Goal: Task Accomplishment & Management: Use online tool/utility

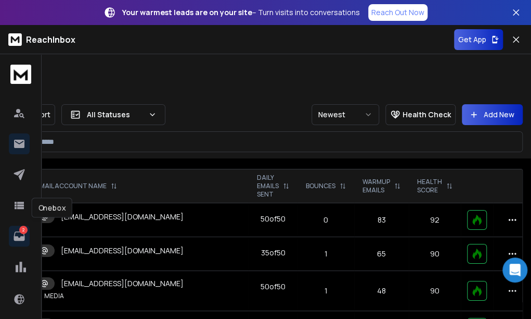
click at [20, 230] on icon at bounding box center [19, 236] width 12 height 12
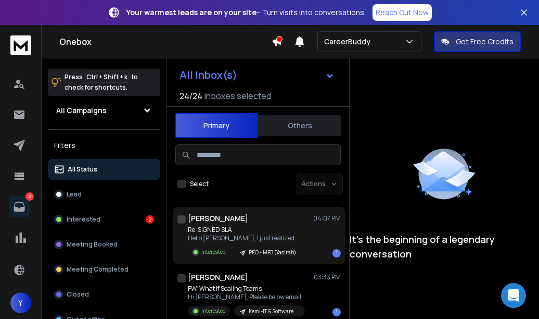
click at [260, 235] on p "Hello [PERSON_NAME], I just realized" at bounding box center [245, 238] width 114 height 8
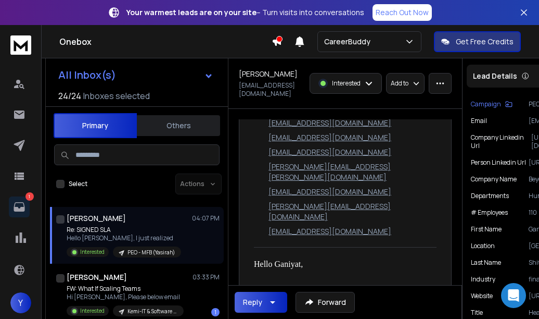
scroll to position [132, 0]
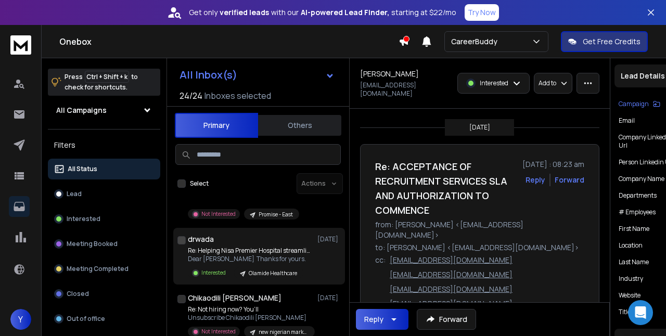
scroll to position [97, 0]
click at [246, 255] on p "Dear [PERSON_NAME] Thanks for yours." at bounding box center [250, 258] width 125 height 8
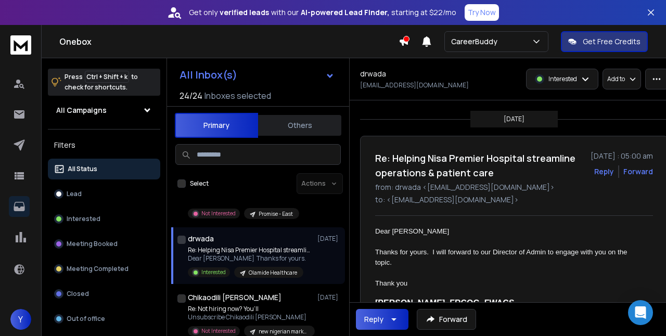
scroll to position [0, 0]
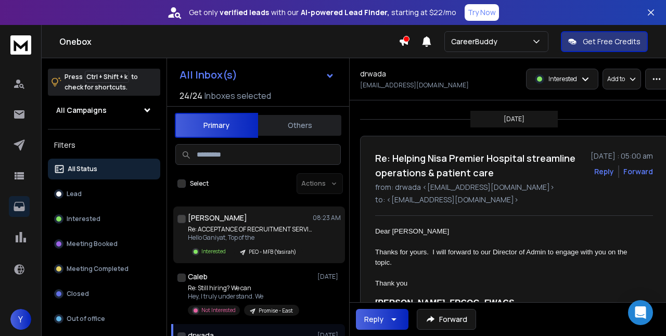
click at [250, 228] on p "Re: ACCEPTANCE OF RECRUITMENT SERVICES" at bounding box center [250, 229] width 125 height 8
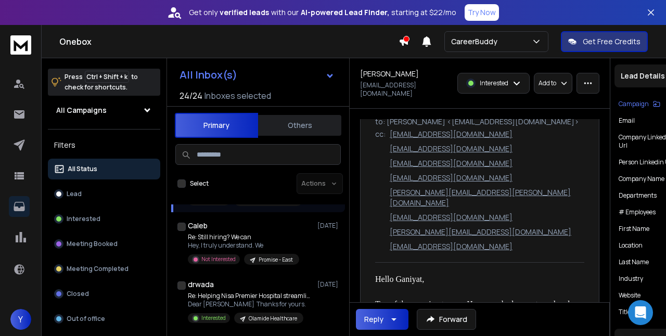
scroll to position [53, 0]
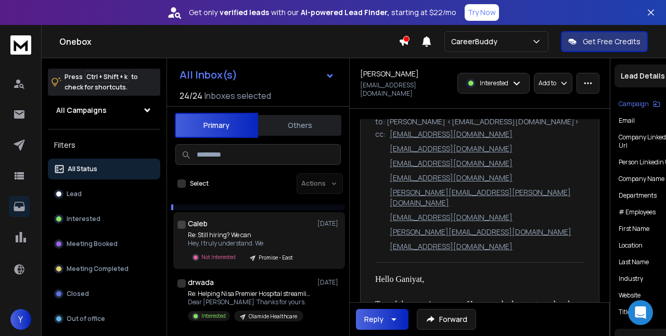
click at [265, 239] on p "Hey, I truly understand. We" at bounding box center [243, 243] width 111 height 8
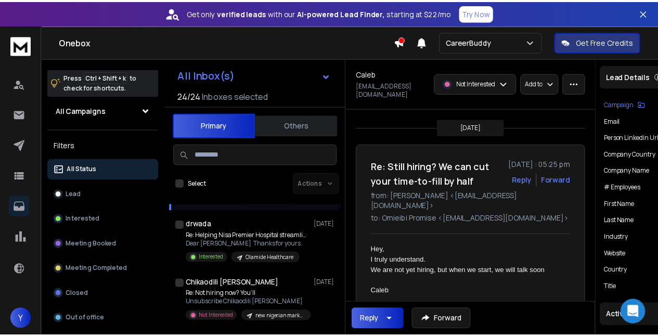
scroll to position [0, 0]
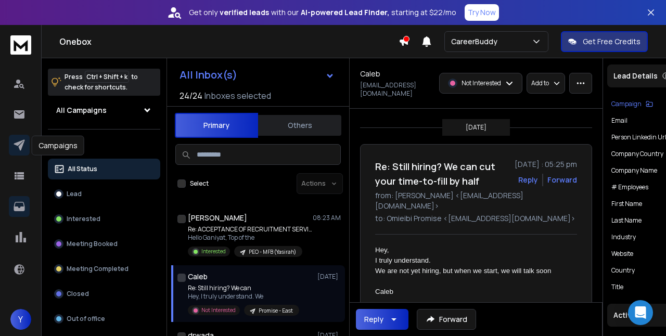
click at [14, 140] on icon at bounding box center [19, 145] width 12 height 12
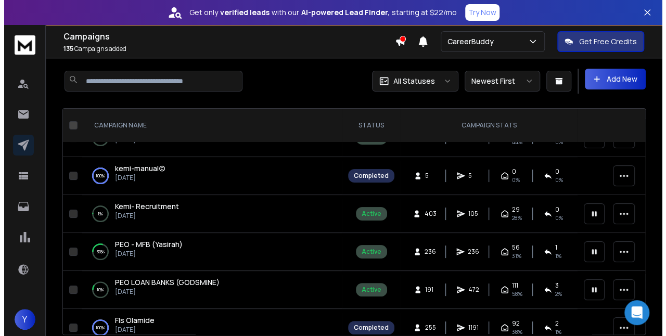
scroll to position [105, 0]
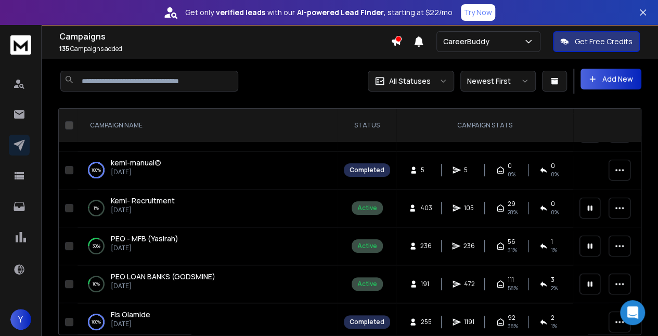
click at [605, 80] on button "Add New" at bounding box center [611, 79] width 61 height 21
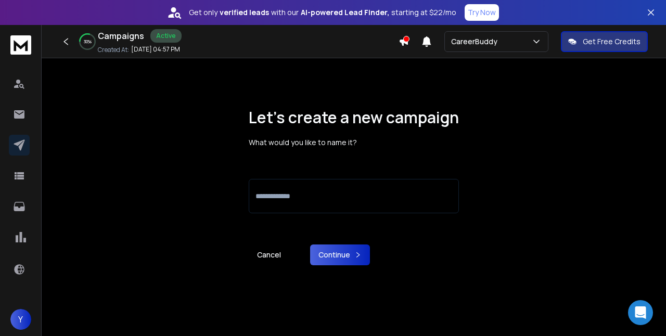
click at [295, 203] on input at bounding box center [354, 196] width 210 height 34
type input "**********"
click at [270, 256] on link "Cancel" at bounding box center [269, 255] width 41 height 21
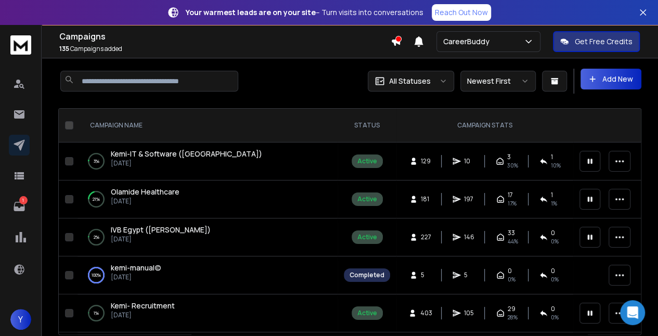
click at [607, 77] on button "Add New" at bounding box center [611, 79] width 61 height 21
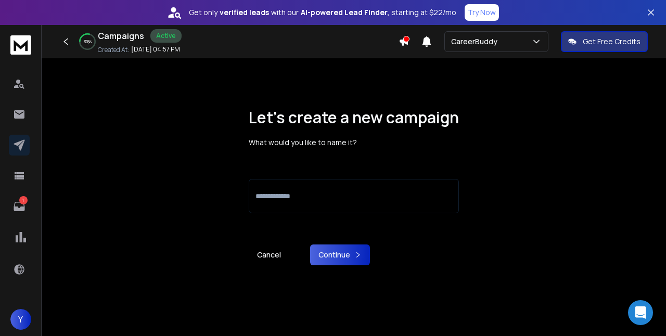
click at [313, 200] on input at bounding box center [354, 196] width 210 height 34
type input "**********"
click at [349, 255] on button "Continue" at bounding box center [340, 255] width 60 height 21
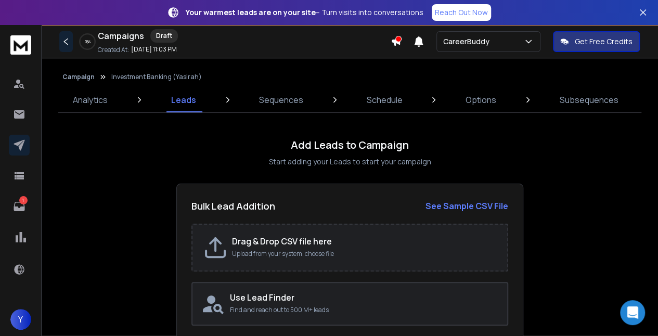
click at [67, 43] on icon at bounding box center [65, 41] width 9 height 9
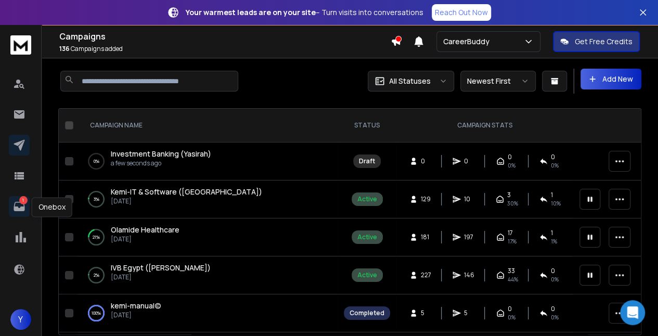
click at [16, 208] on icon at bounding box center [19, 206] width 11 height 9
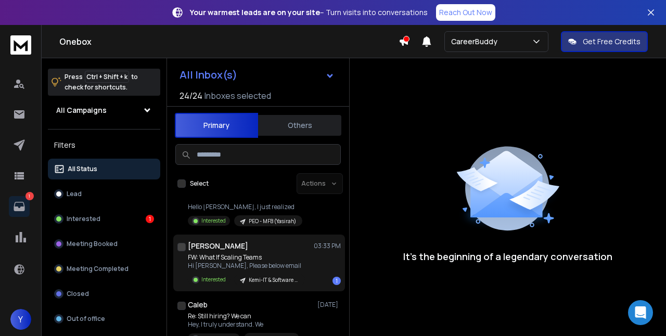
scroll to position [31, 0]
click at [245, 256] on p "FW: What If Scaling Teams" at bounding box center [246, 257] width 117 height 8
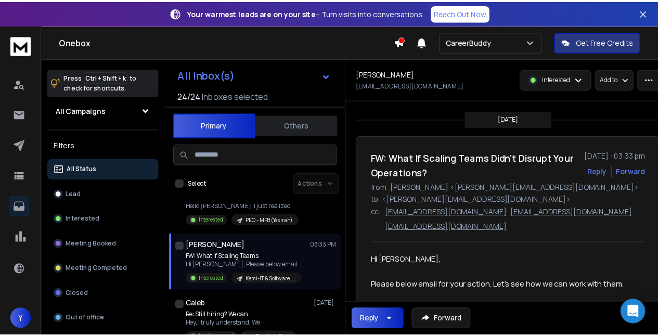
scroll to position [0, 0]
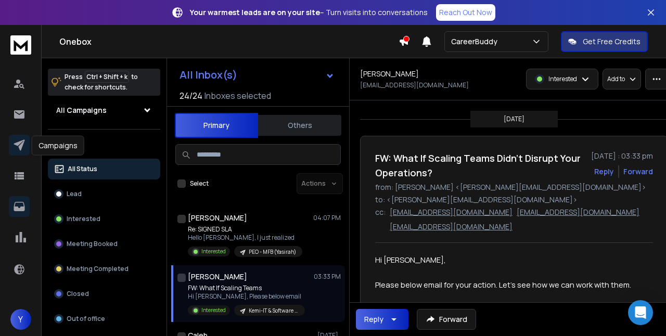
click at [19, 139] on icon at bounding box center [19, 145] width 12 height 12
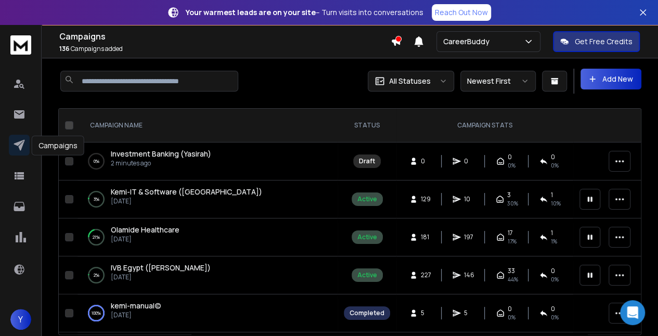
click at [183, 196] on span "Kemi-IT & Software ([GEOGRAPHIC_DATA])" at bounding box center [186, 192] width 151 height 10
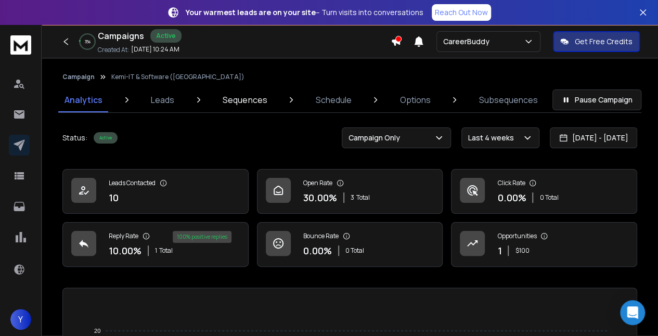
click at [240, 104] on p "Sequences" at bounding box center [245, 100] width 44 height 12
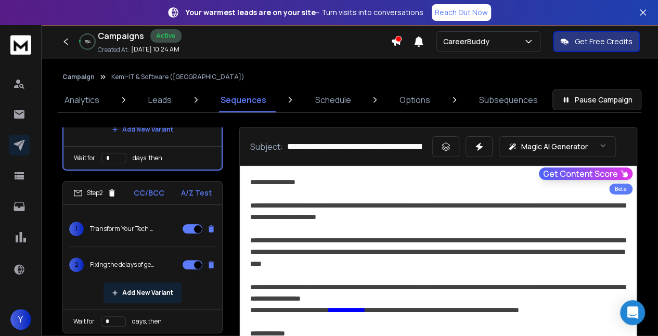
scroll to position [182, 0]
click at [69, 41] on icon at bounding box center [65, 41] width 9 height 9
